Goal: Task Accomplishment & Management: Use online tool/utility

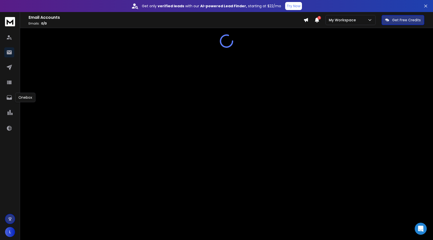
click at [13, 96] on link at bounding box center [9, 98] width 10 height 10
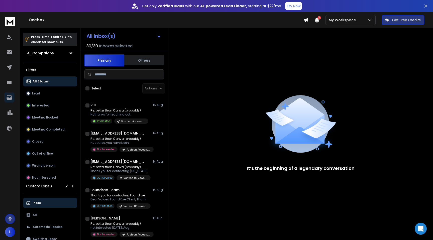
click at [119, 80] on div "Select Actions R D [DATE] Re: better than Canva (probably) Hi, thanks for reach…" at bounding box center [125, 171] width 88 height 209
click at [121, 76] on input at bounding box center [125, 74] width 80 height 10
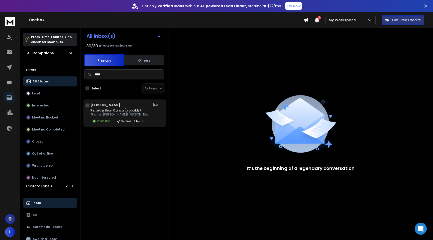
type input "****"
click at [127, 108] on div "[PERSON_NAME] [DATE] Re: better than Canva (probably) Thanks, [PERSON_NAME]! [P…" at bounding box center [128, 113] width 74 height 21
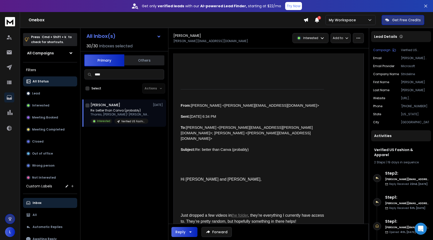
scroll to position [257, 0]
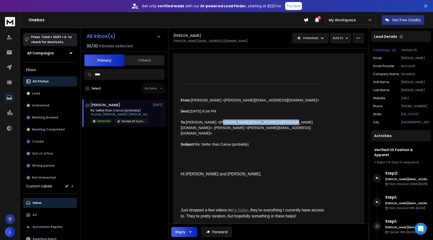
drag, startPoint x: 215, startPoint y: 138, endPoint x: 279, endPoint y: 138, distance: 63.5
click at [279, 138] on div "From: [PERSON_NAME] <[PERSON_NAME][EMAIL_ADDRESS][DOMAIN_NAME]> Sent: [DATE] 6:…" at bounding box center [254, 119] width 146 height 55
copy div "[EMAIL_ADDRESS][PERSON_NAME][DOMAIN_NAME]"
